Goal: Information Seeking & Learning: Check status

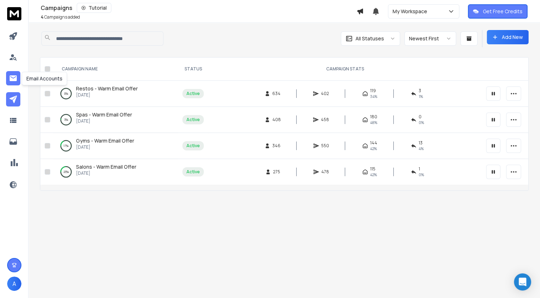
click at [15, 76] on icon at bounding box center [13, 78] width 7 height 6
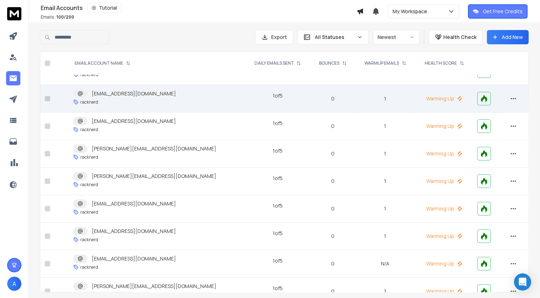
scroll to position [2542, 0]
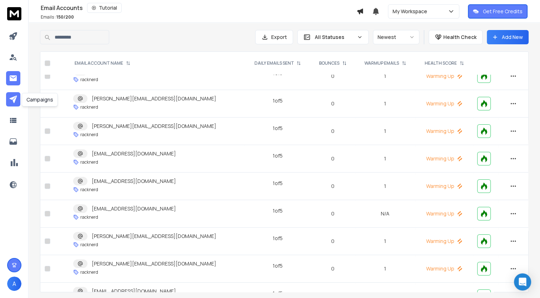
click at [20, 97] on link at bounding box center [13, 99] width 14 height 14
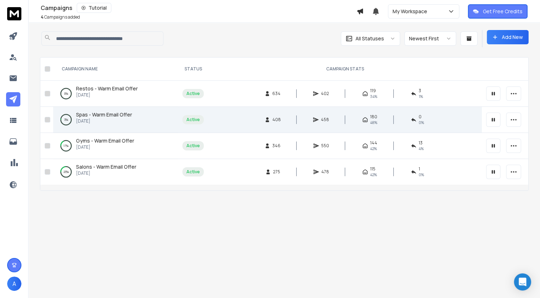
click at [151, 120] on div "3 % Spas - Warm Email Offer 9 days ago" at bounding box center [115, 119] width 111 height 17
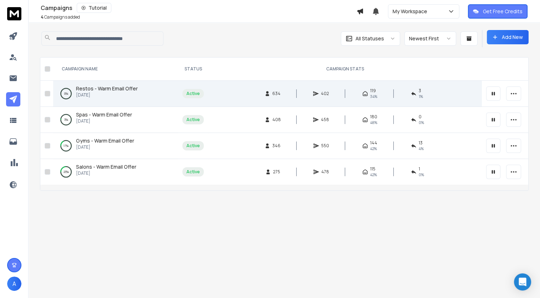
click at [120, 90] on span "Restos - Warm Email Offer" at bounding box center [107, 88] width 62 height 7
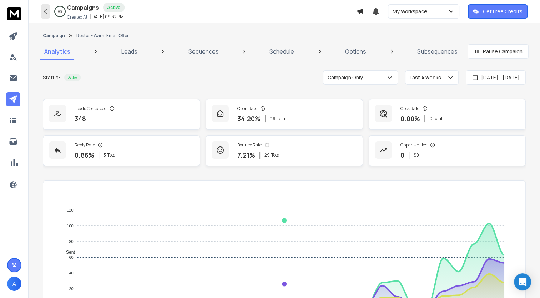
click at [45, 11] on icon at bounding box center [45, 11] width 6 height 6
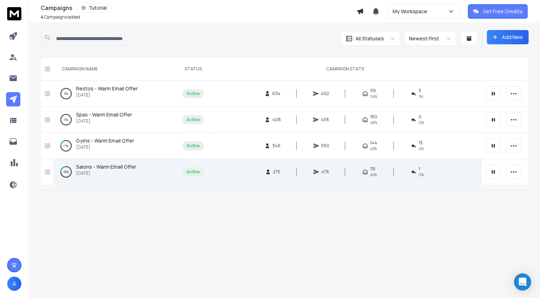
click at [341, 174] on div "275 478 115 42 % 1 0 %" at bounding box center [345, 171] width 179 height 11
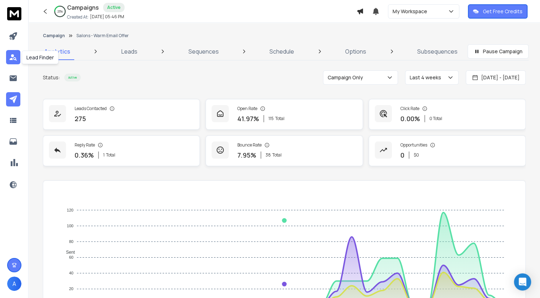
click at [13, 57] on icon at bounding box center [13, 57] width 9 height 9
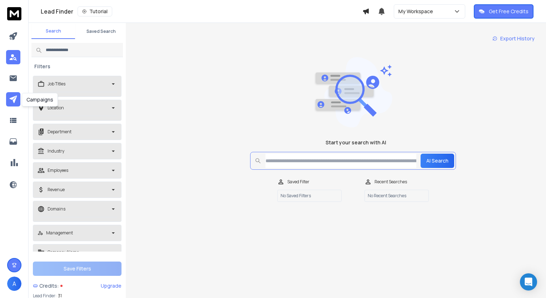
click at [18, 102] on link at bounding box center [13, 99] width 14 height 14
